Goal: Task Accomplishment & Management: Manage account settings

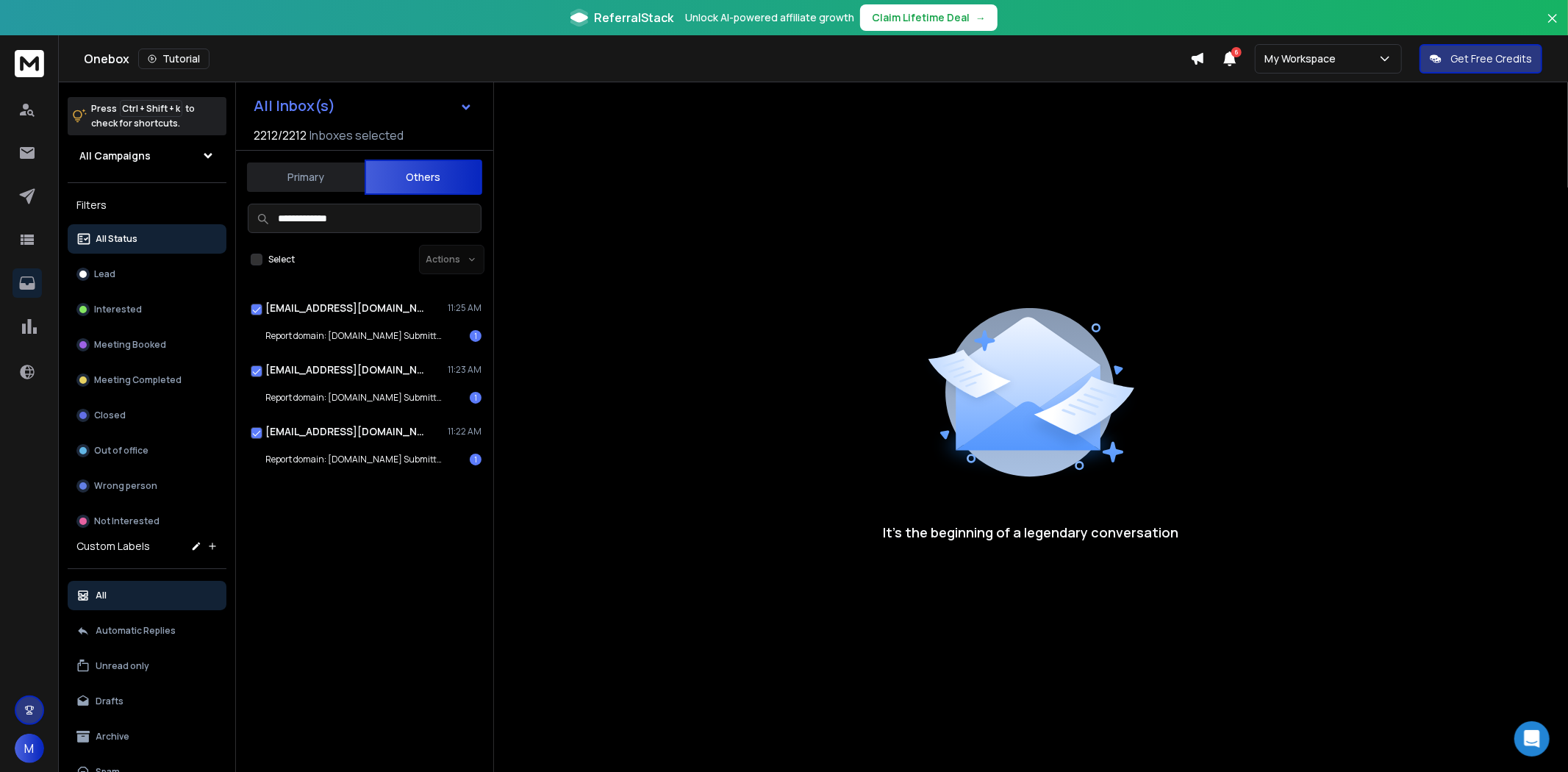
click at [345, 217] on input "**********" at bounding box center [364, 218] width 234 height 29
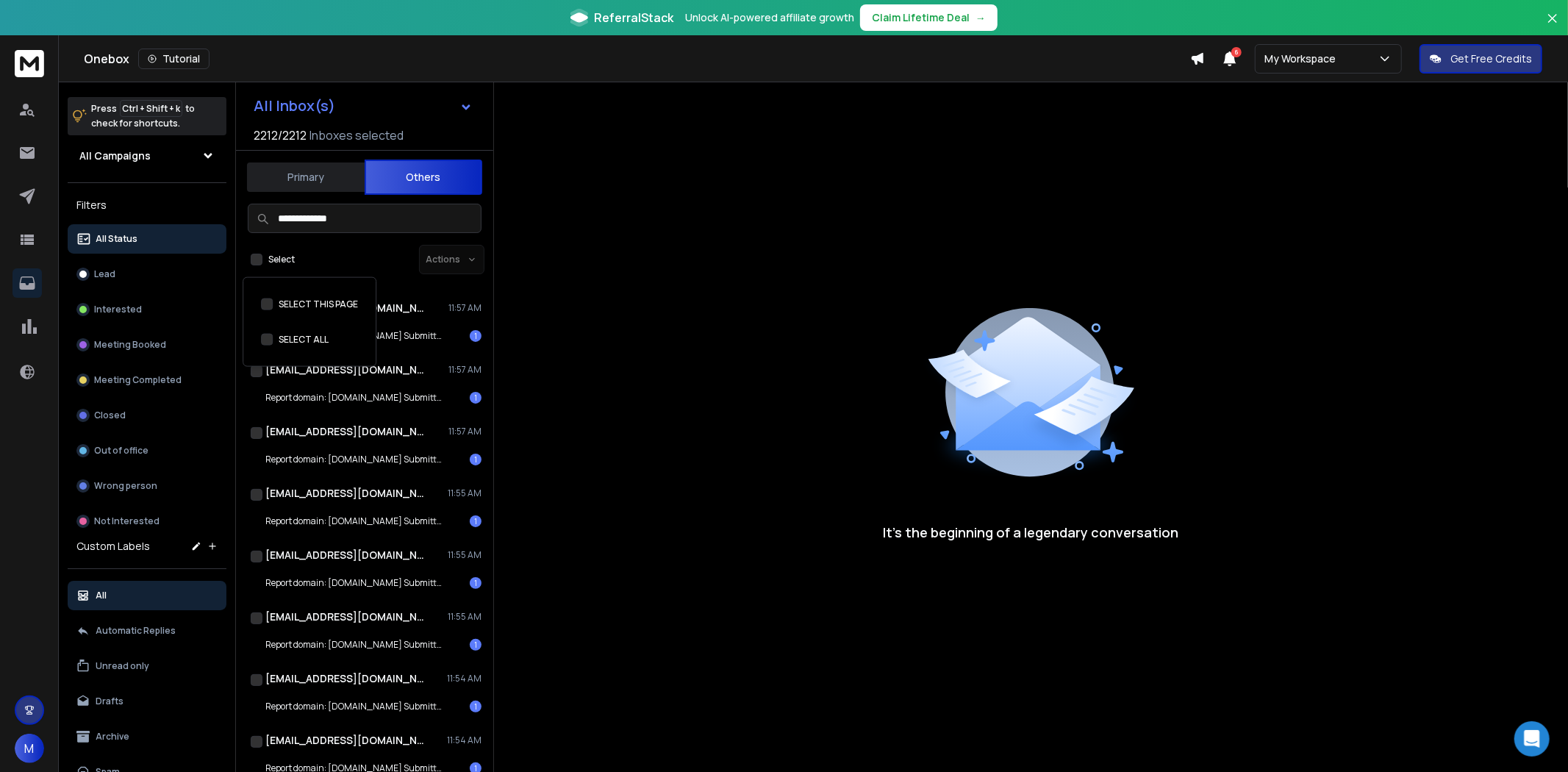
click at [267, 340] on button "SELECT THIS PAGE" at bounding box center [266, 339] width 12 height 12
click at [443, 257] on p "Actions" at bounding box center [443, 259] width 34 height 12
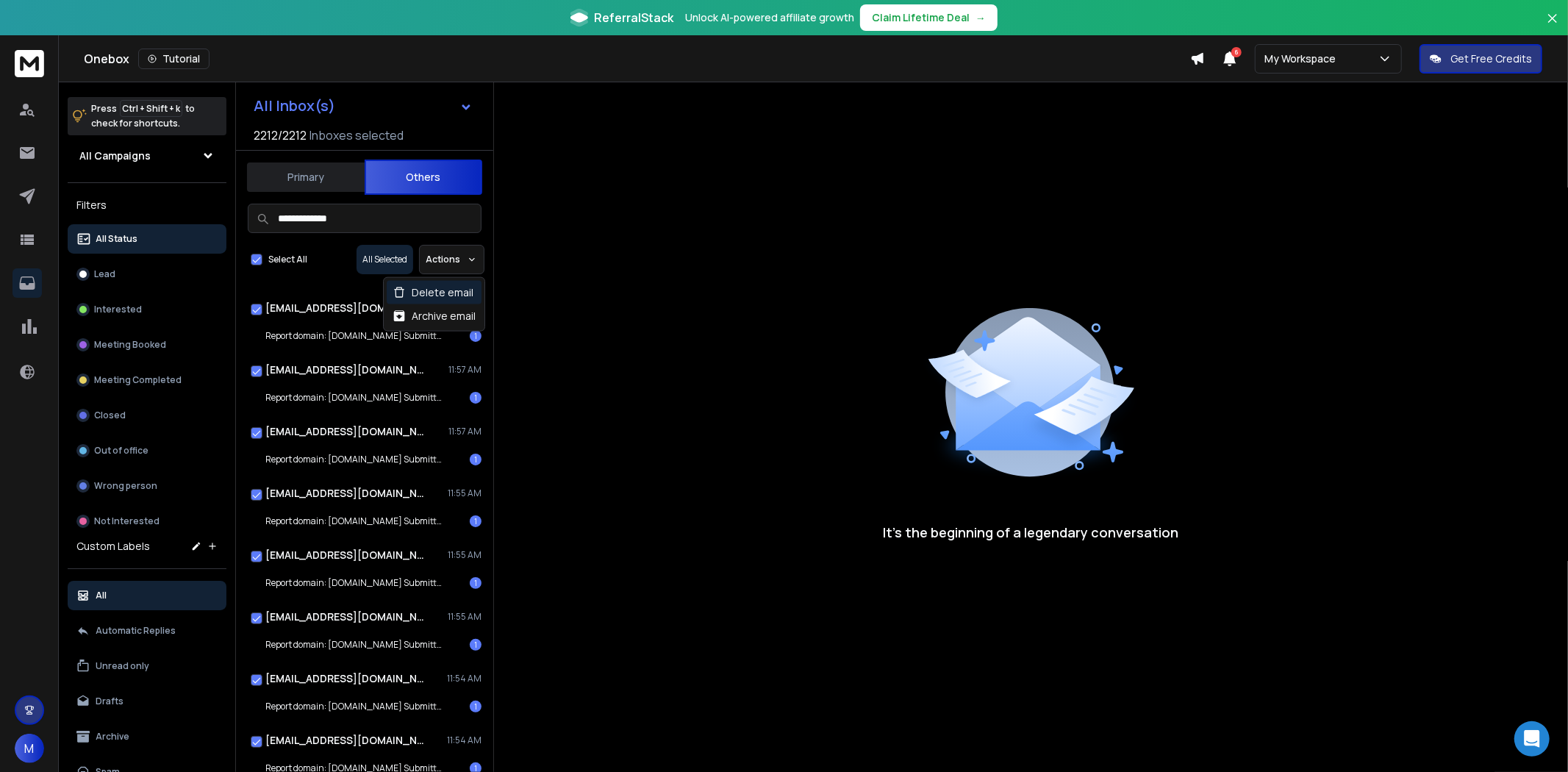
click at [454, 288] on div "Delete email" at bounding box center [432, 293] width 81 height 14
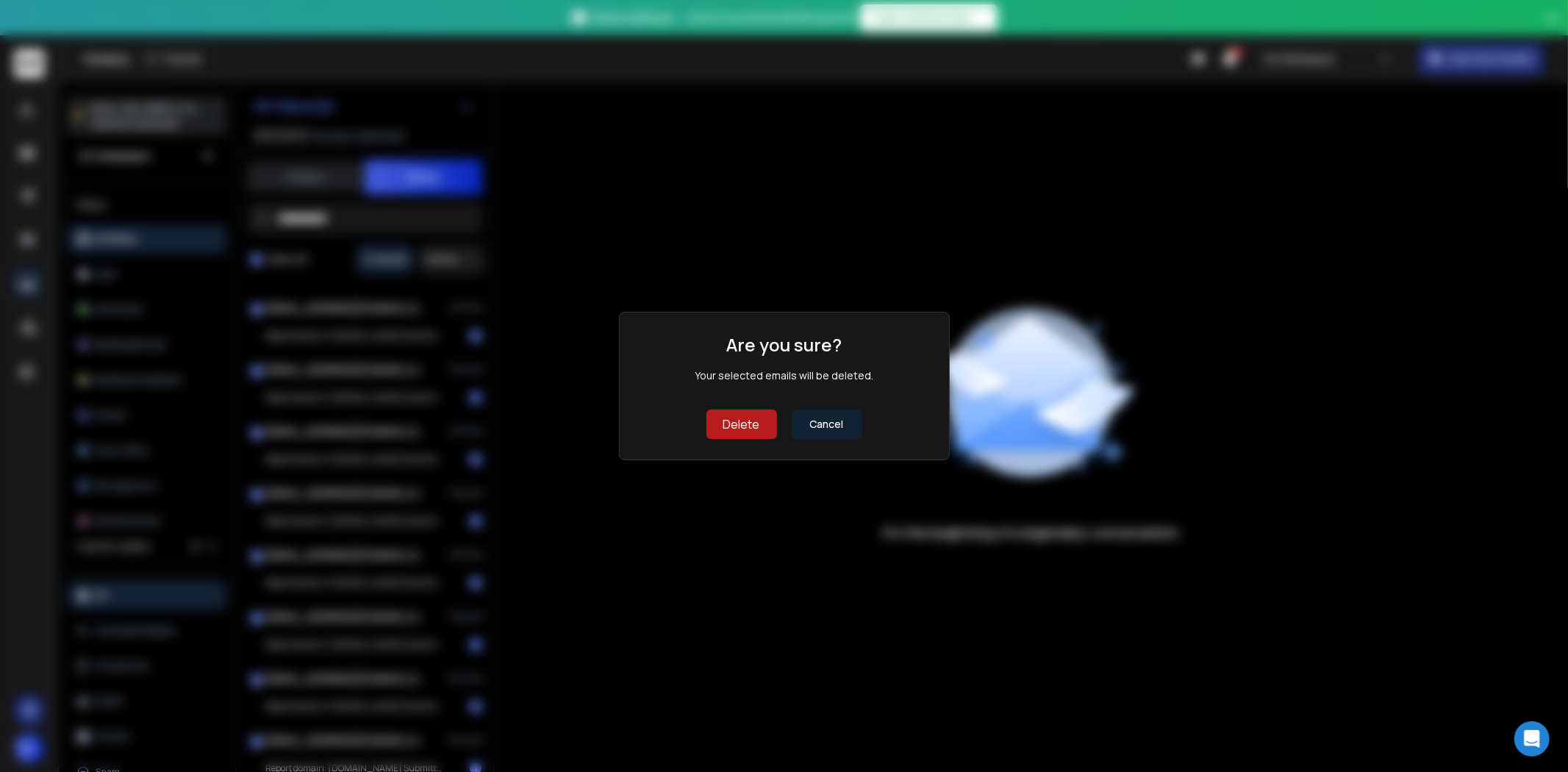
click at [750, 424] on button "Delete" at bounding box center [741, 424] width 71 height 29
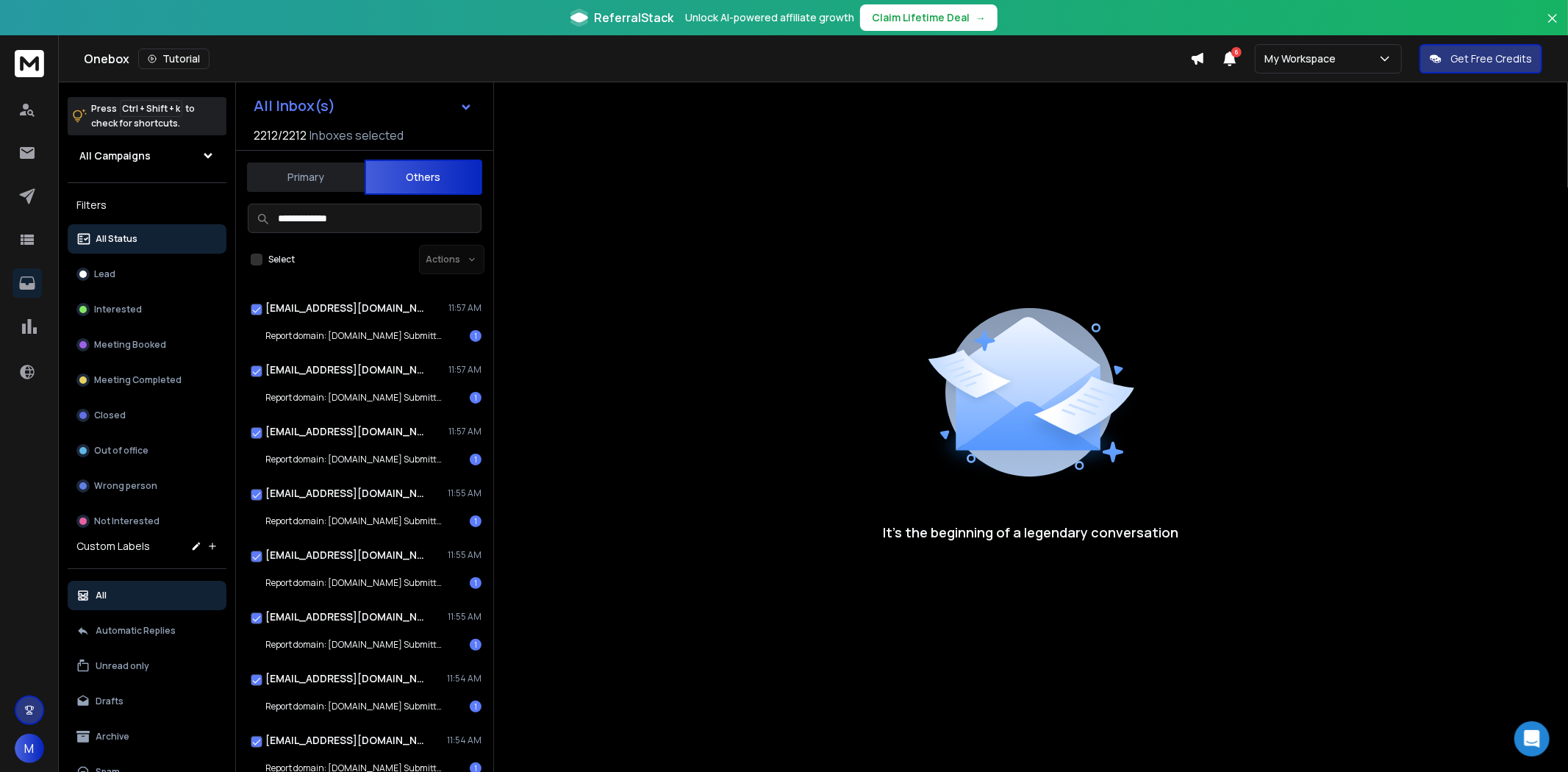
drag, startPoint x: 750, startPoint y: 424, endPoint x: 365, endPoint y: 222, distance: 434.8
click at [365, 222] on input "**********" at bounding box center [364, 218] width 234 height 29
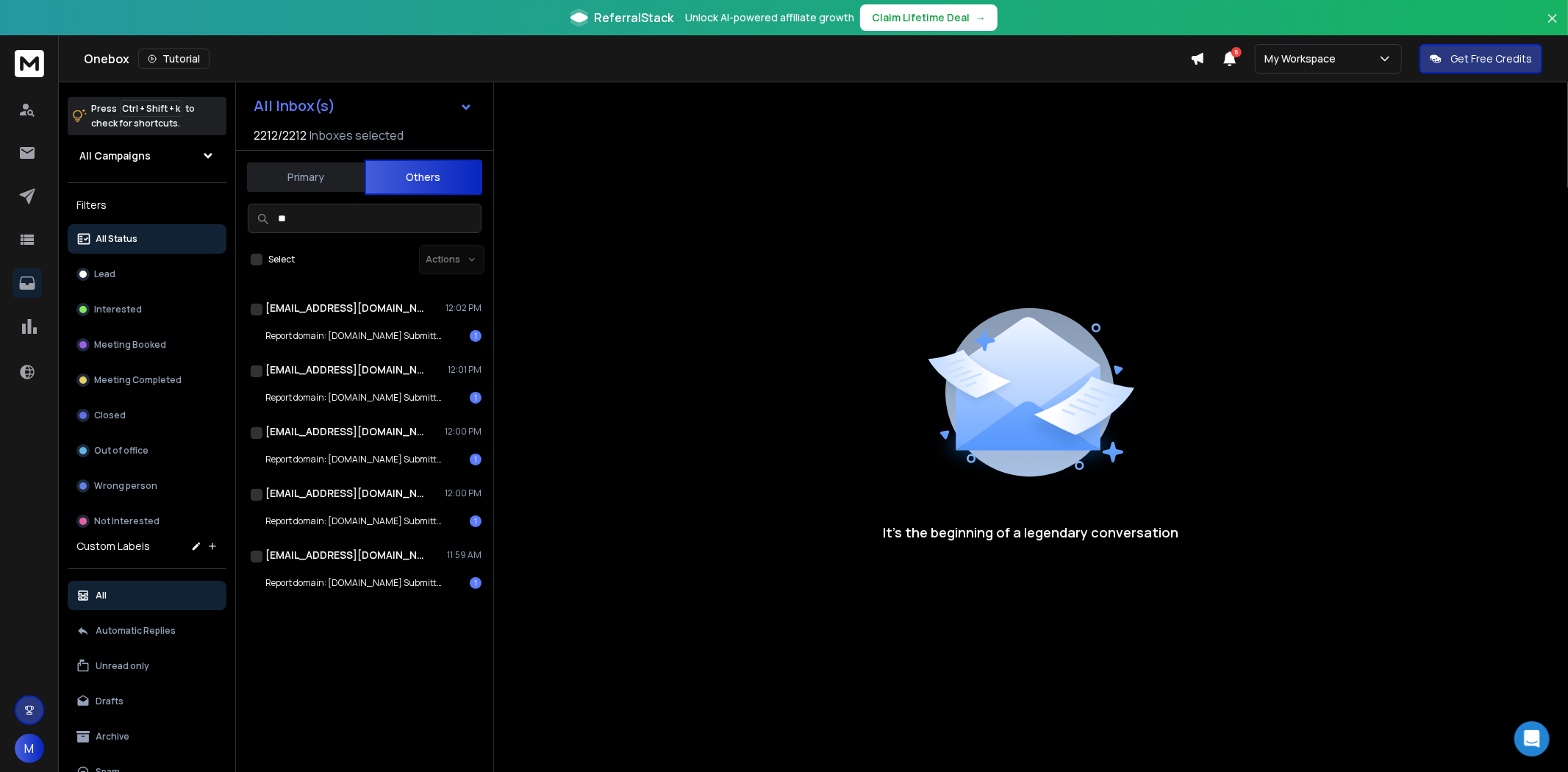
type input "*"
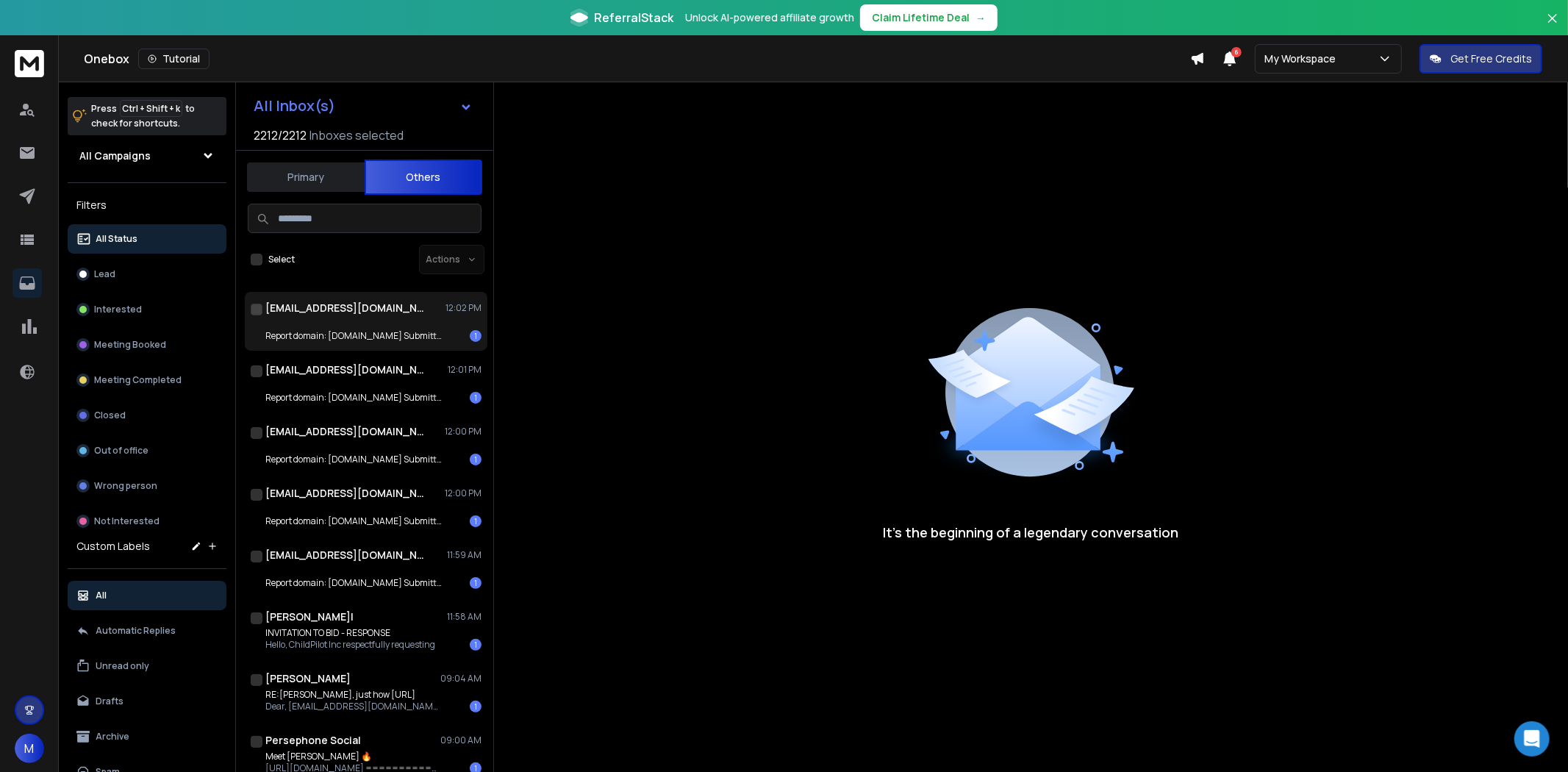
click at [253, 309] on button "button" at bounding box center [256, 309] width 12 height 12
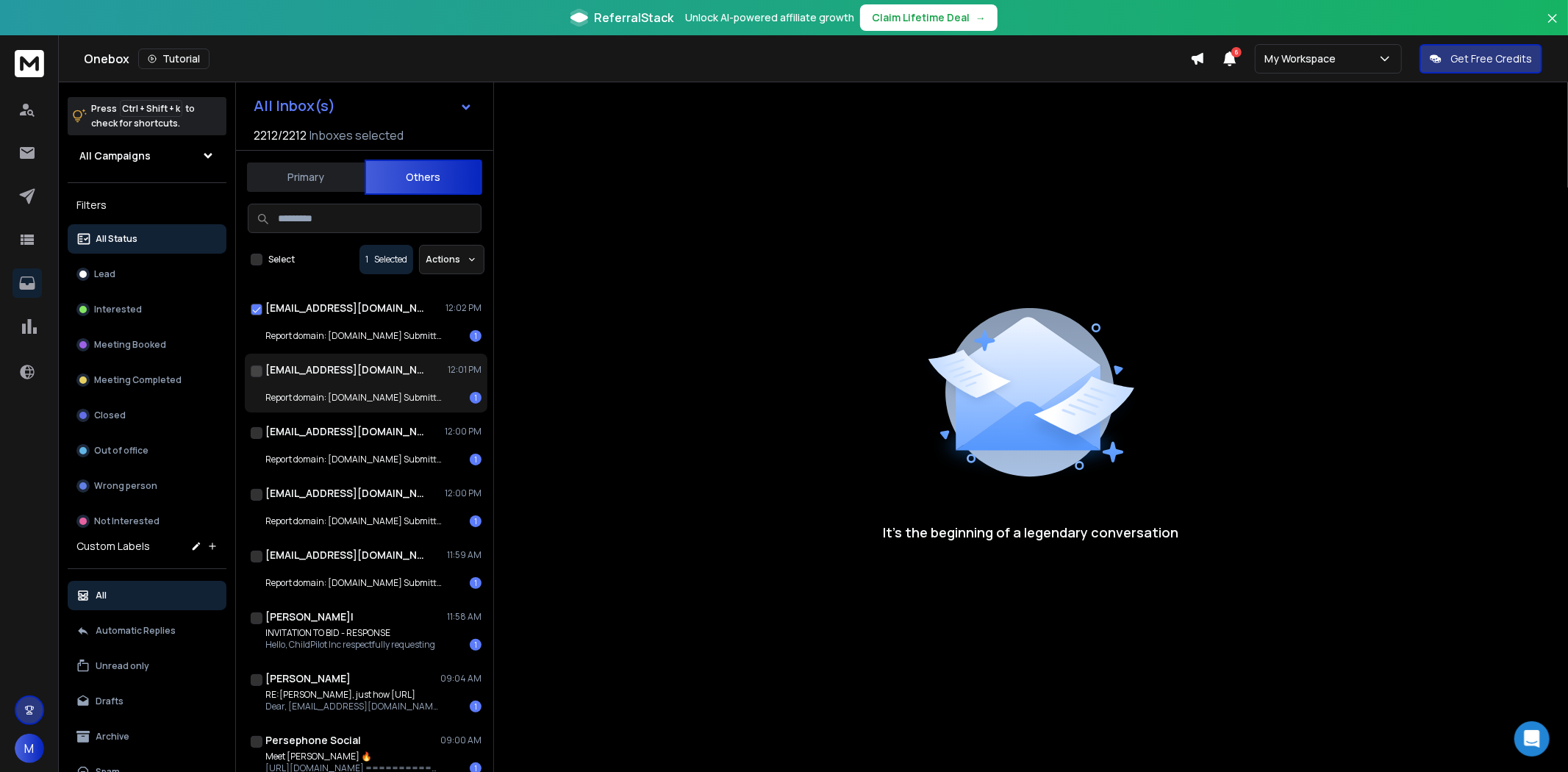
click at [255, 373] on button "button" at bounding box center [256, 371] width 12 height 12
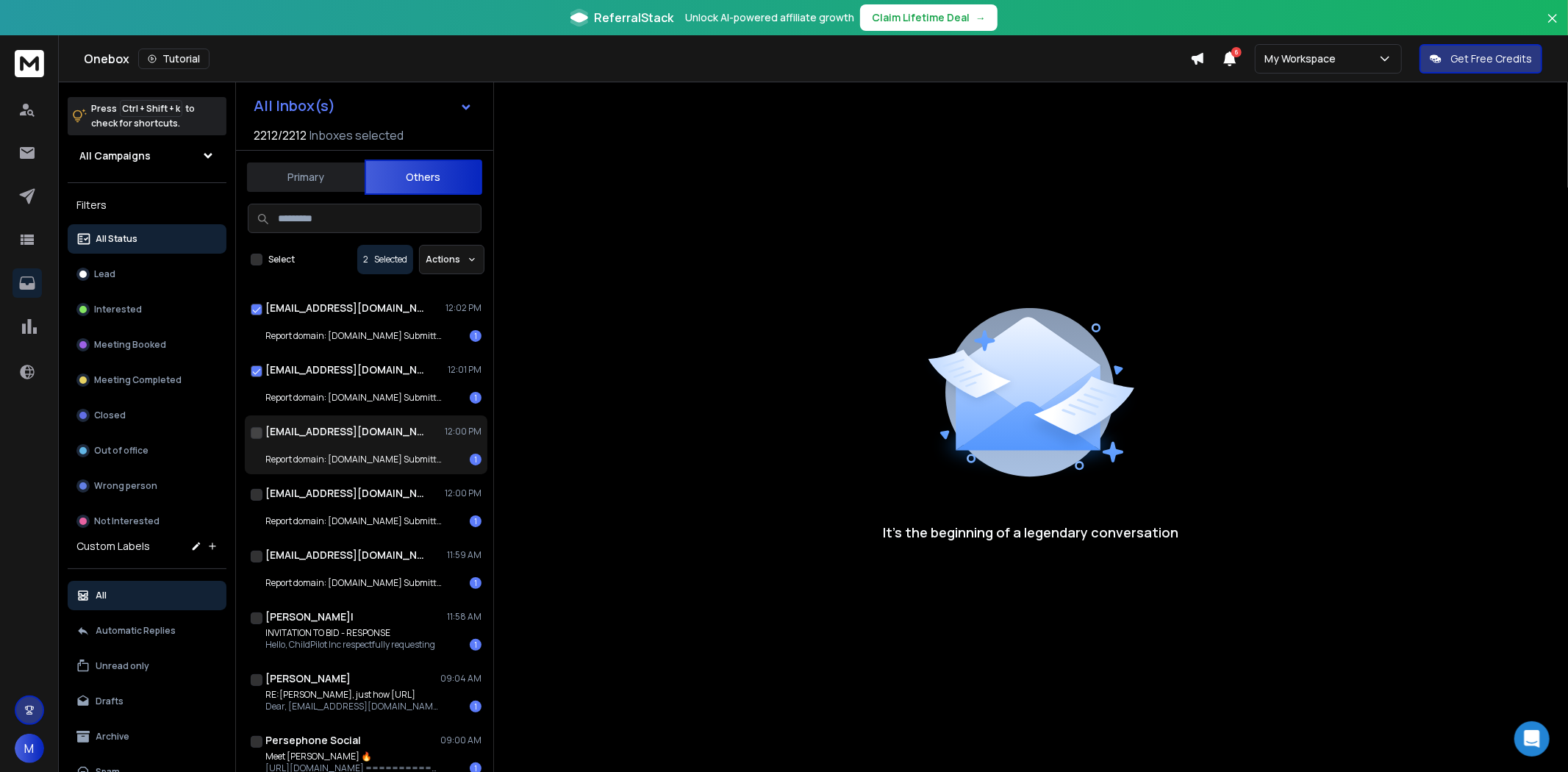
click at [254, 429] on button "button" at bounding box center [256, 432] width 12 height 12
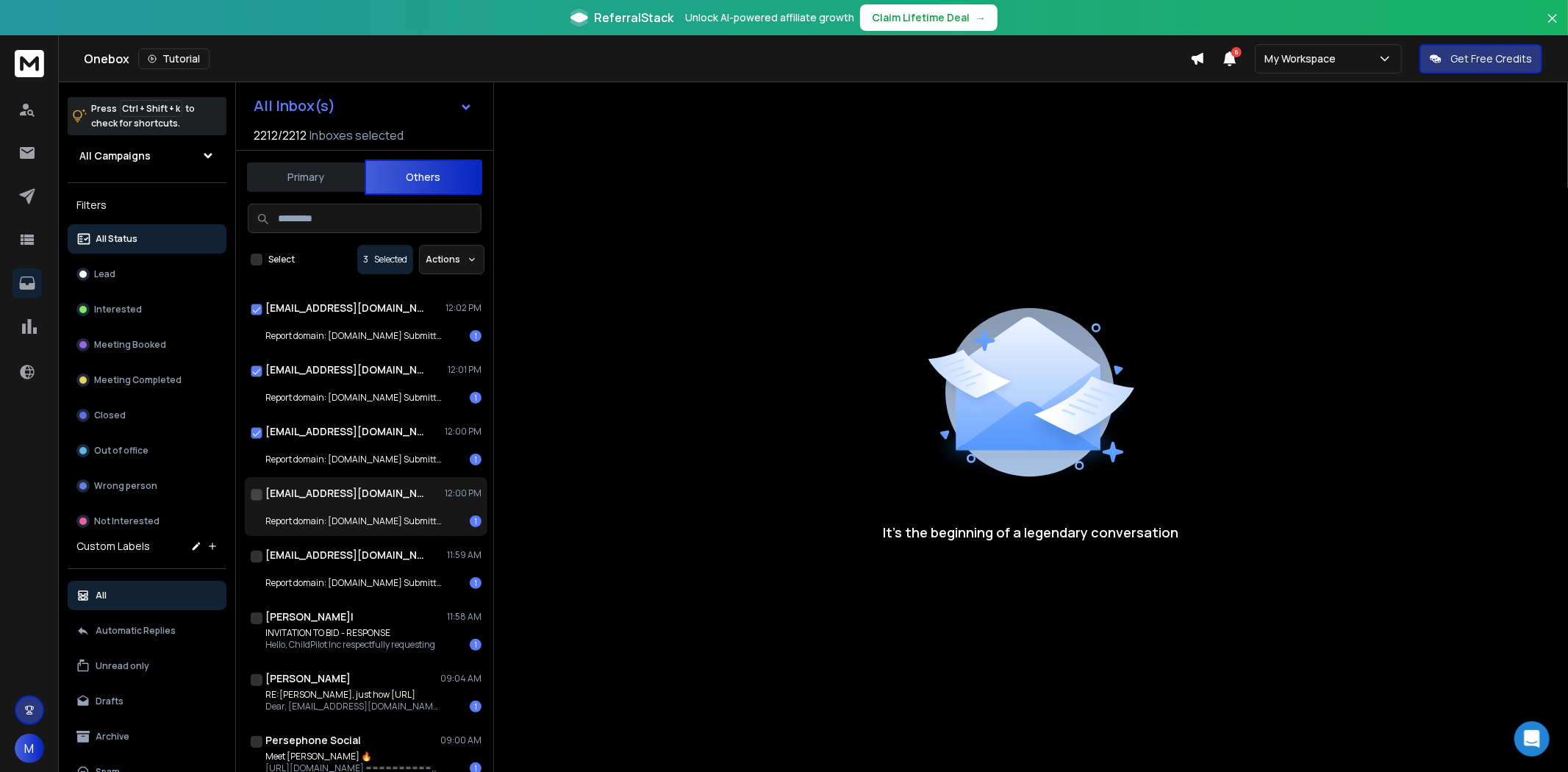
click at [257, 496] on button "button" at bounding box center [256, 494] width 12 height 12
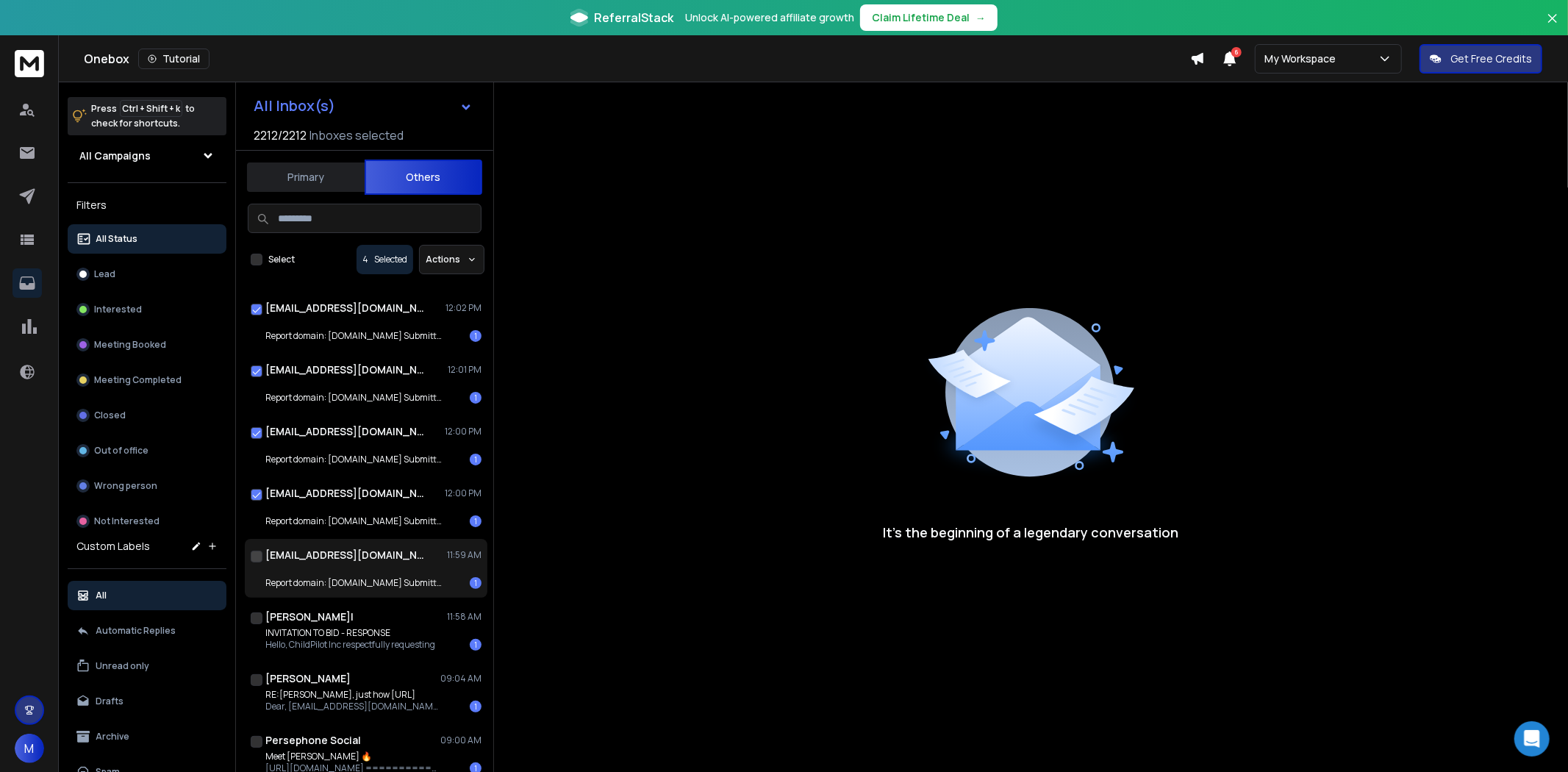
click at [256, 550] on button "button" at bounding box center [256, 555] width 12 height 12
click at [438, 257] on p "Actions" at bounding box center [443, 259] width 34 height 12
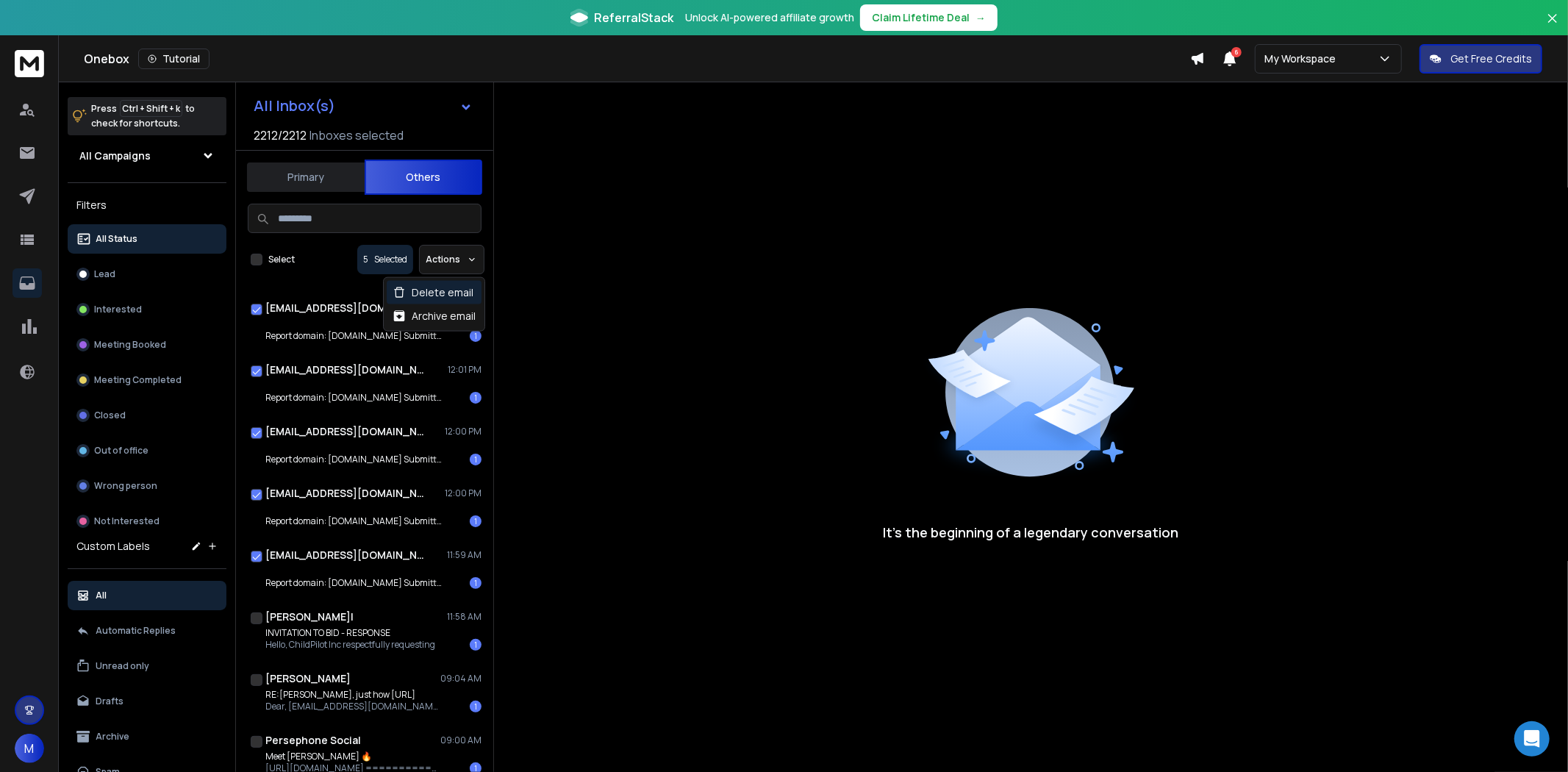
click at [452, 289] on div "Delete email" at bounding box center [432, 293] width 81 height 14
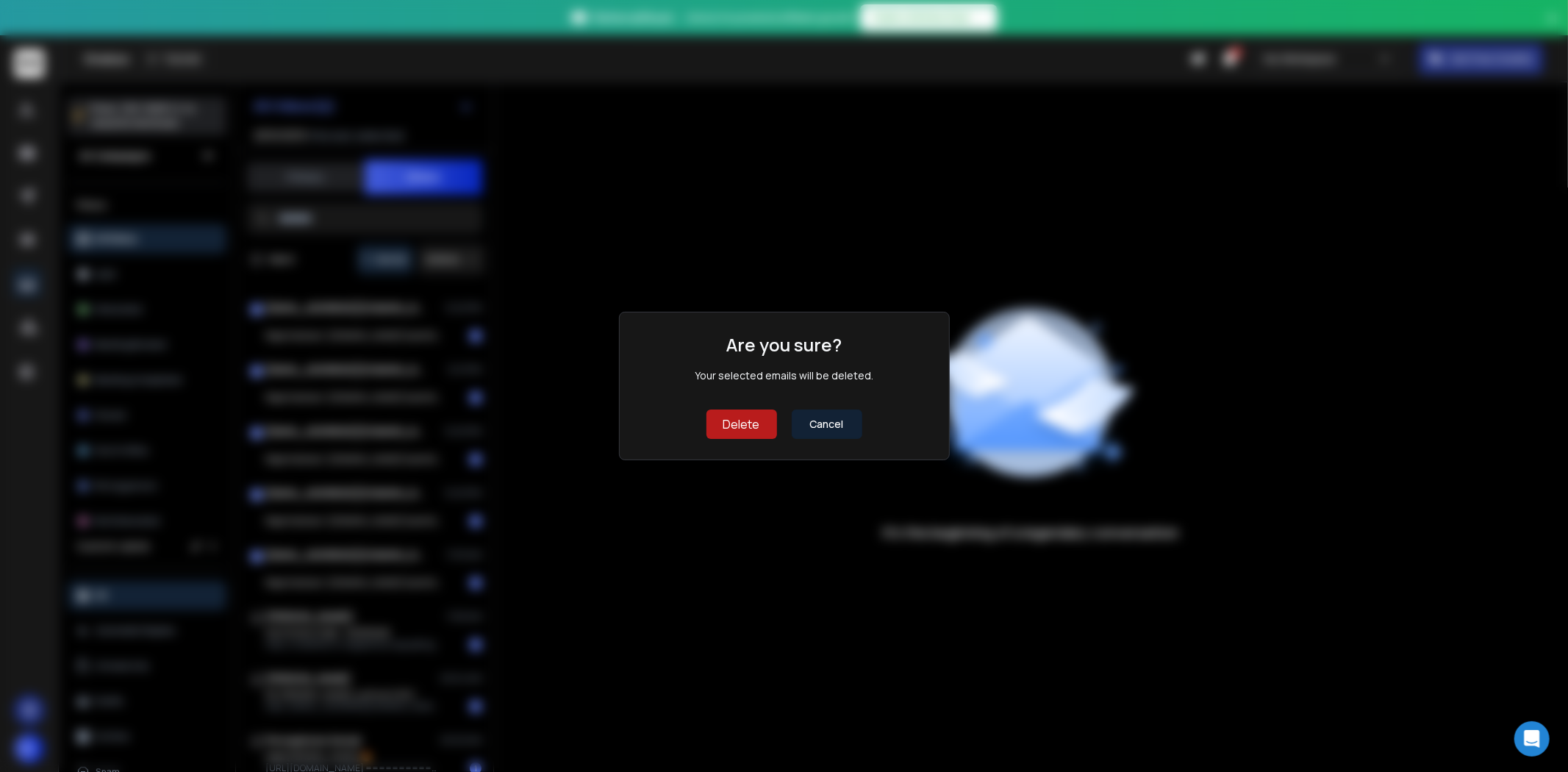
click at [753, 430] on button "Delete" at bounding box center [741, 424] width 71 height 29
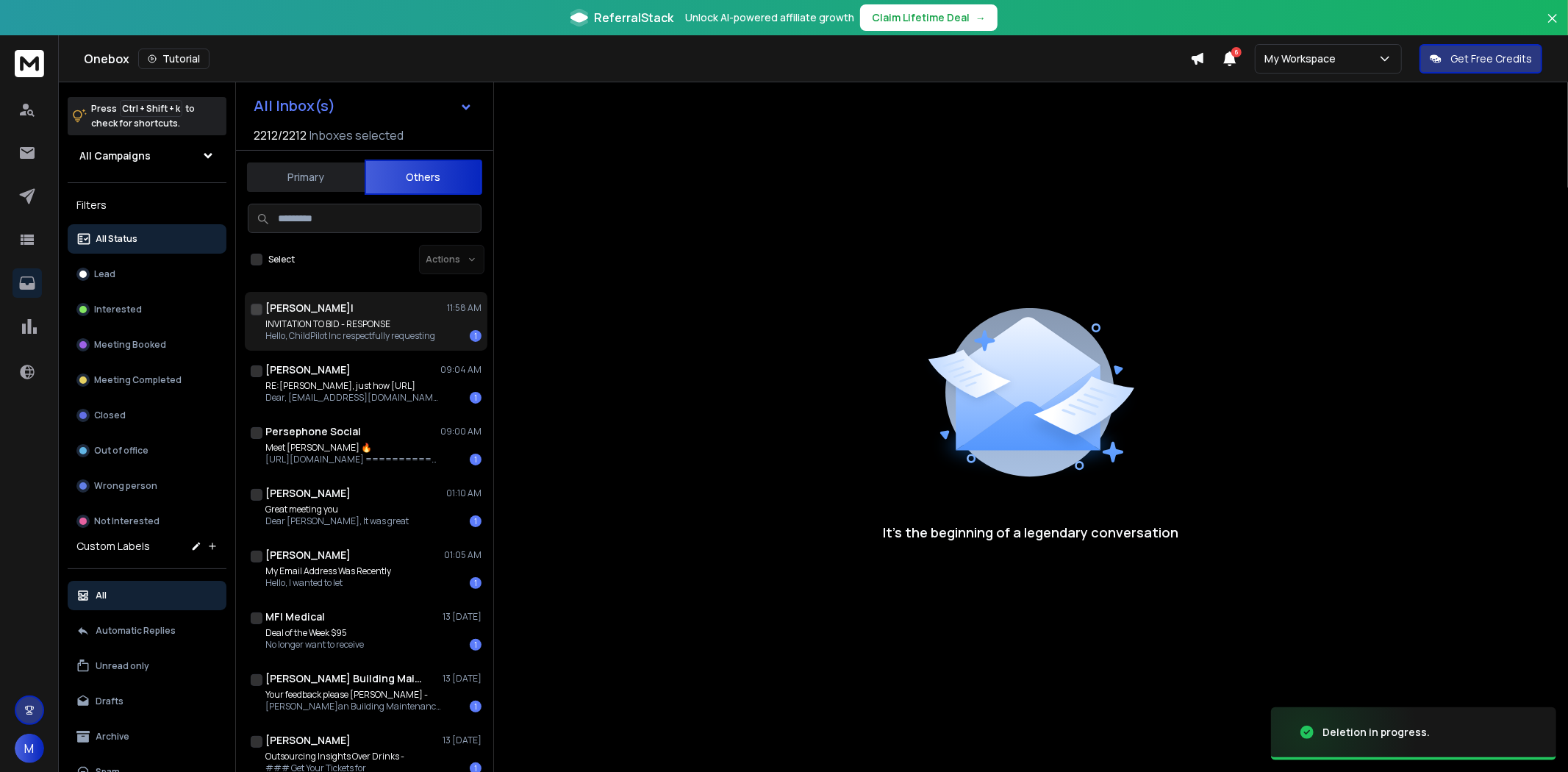
click at [297, 336] on p "Hello, ChildPilot Inc respectfully requesting" at bounding box center [350, 335] width 169 height 12
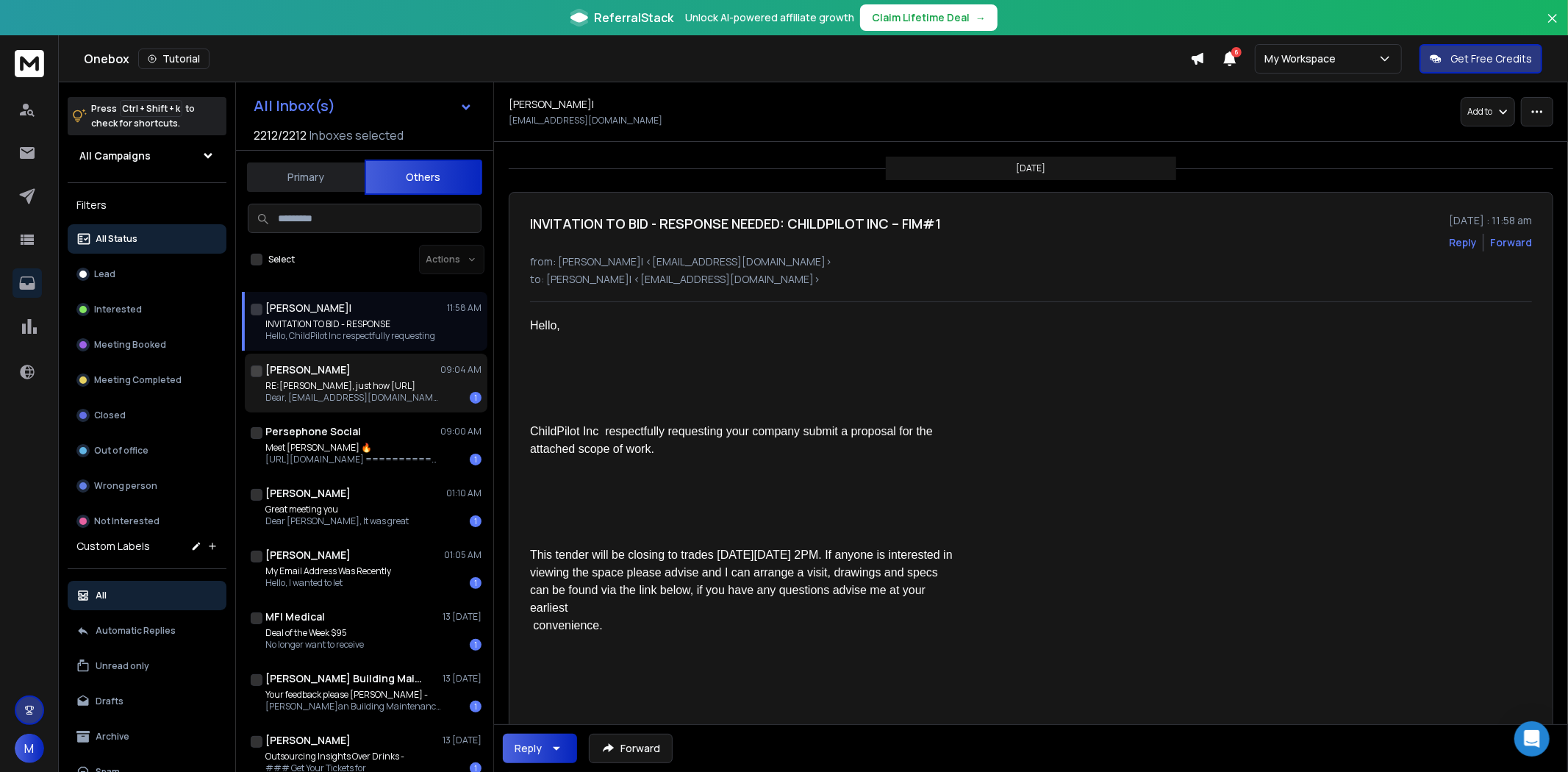
click at [299, 399] on p "Dear, [EMAIL_ADDRESS][DOMAIN_NAME], Thank you for" at bounding box center [353, 397] width 177 height 12
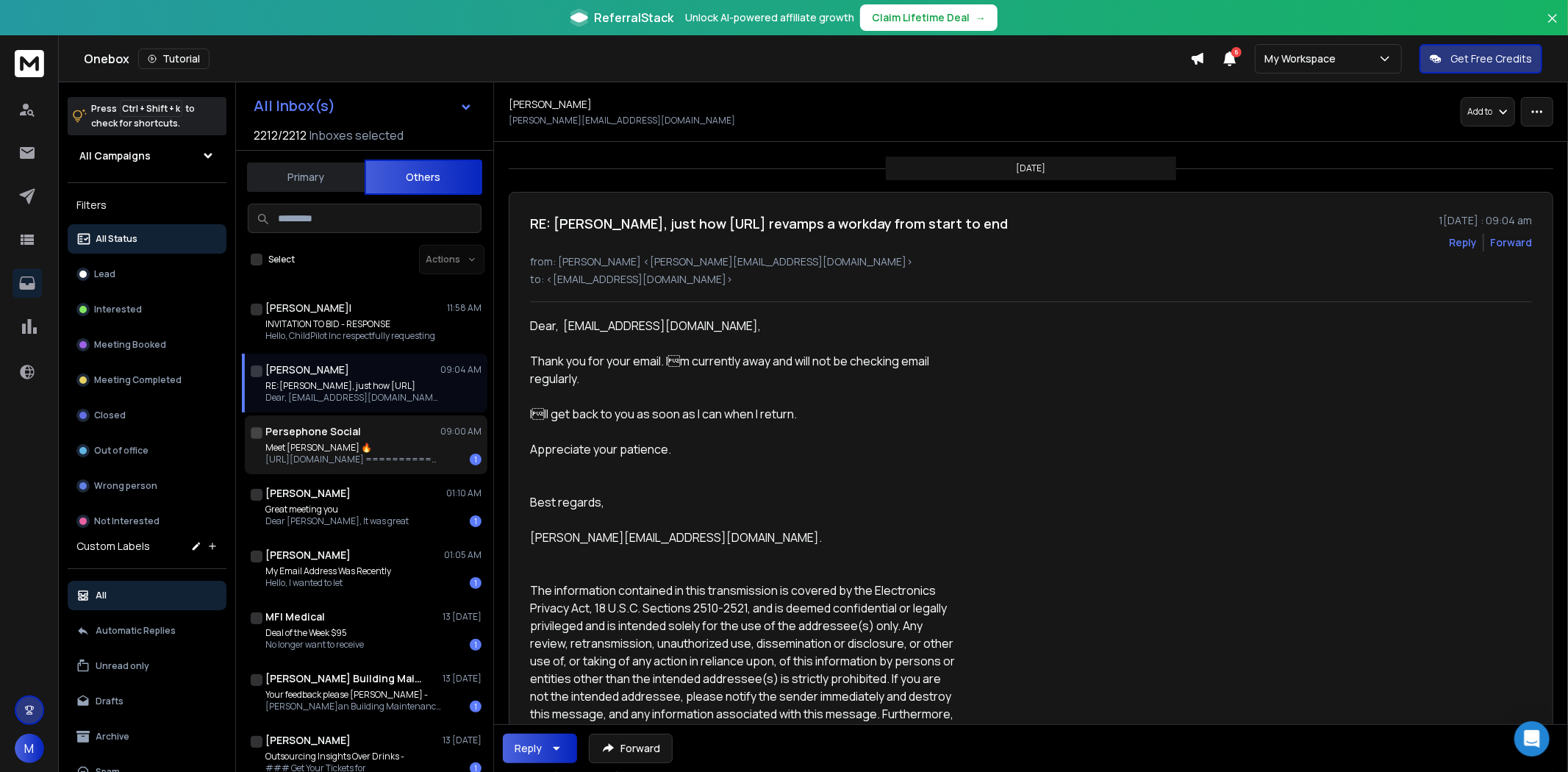
click at [322, 463] on p "[URL][DOMAIN_NAME] ============================================================…" at bounding box center [353, 458] width 177 height 12
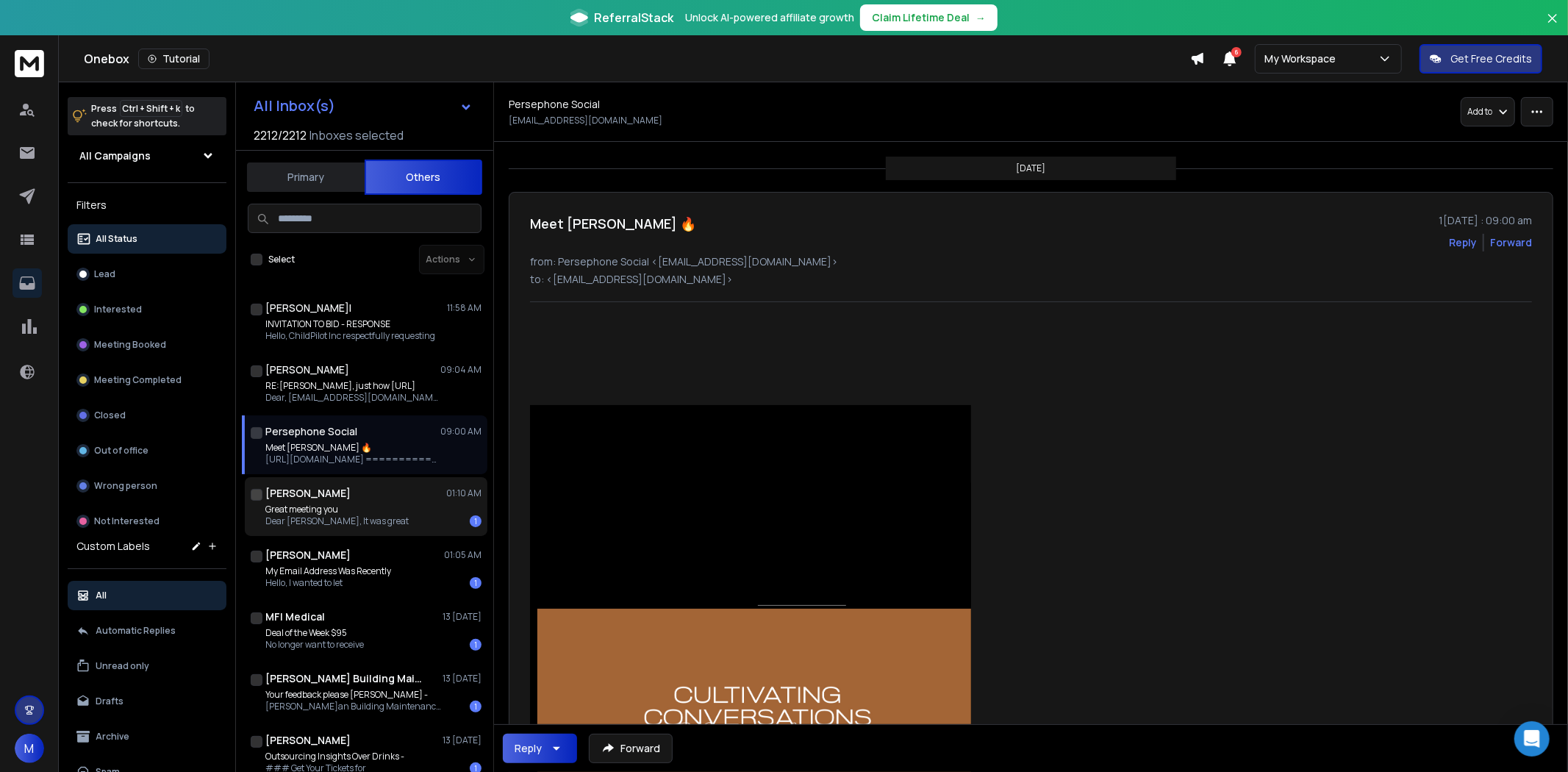
click at [341, 532] on div "[PERSON_NAME] 01:10 AM Great meeting you Dear[PERSON_NAME], It was great 1" at bounding box center [366, 506] width 243 height 59
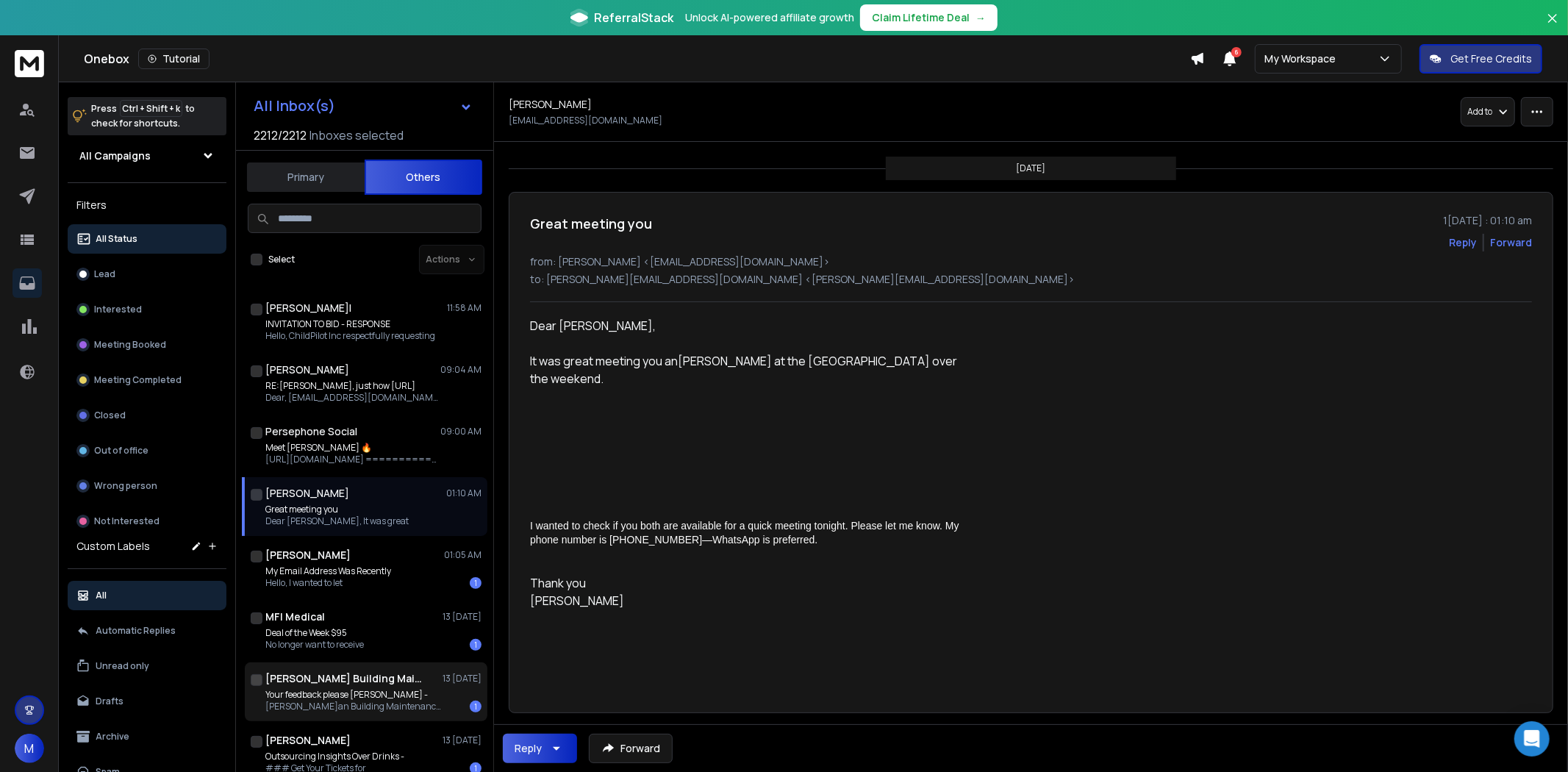
click at [353, 667] on div "[PERSON_NAME]an Building Maintenance Inc 13 [DATE]our feedback pleas[PERSON_NAM…" at bounding box center [366, 691] width 243 height 59
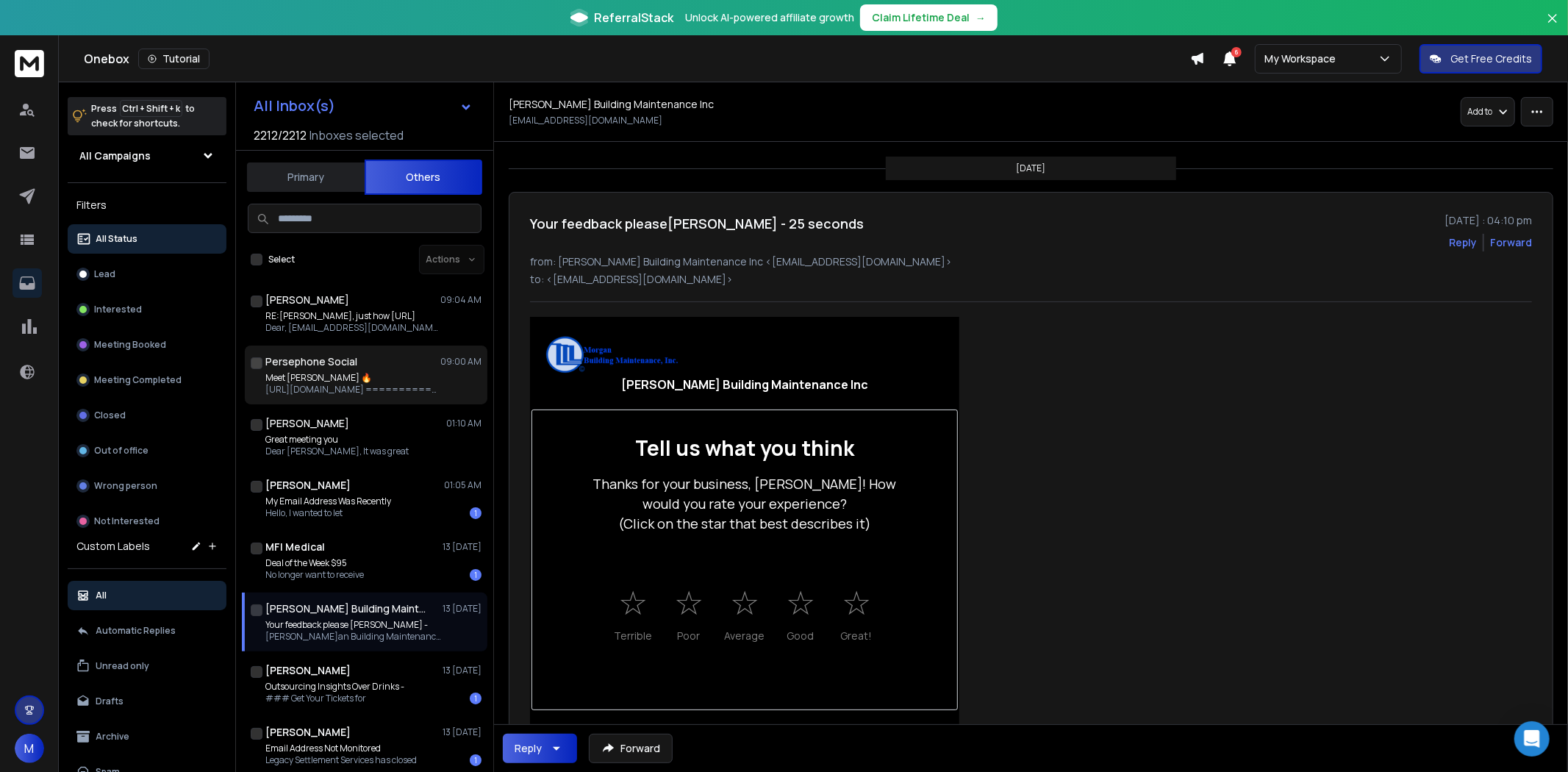
scroll to position [163, 0]
